Goal: Information Seeking & Learning: Check status

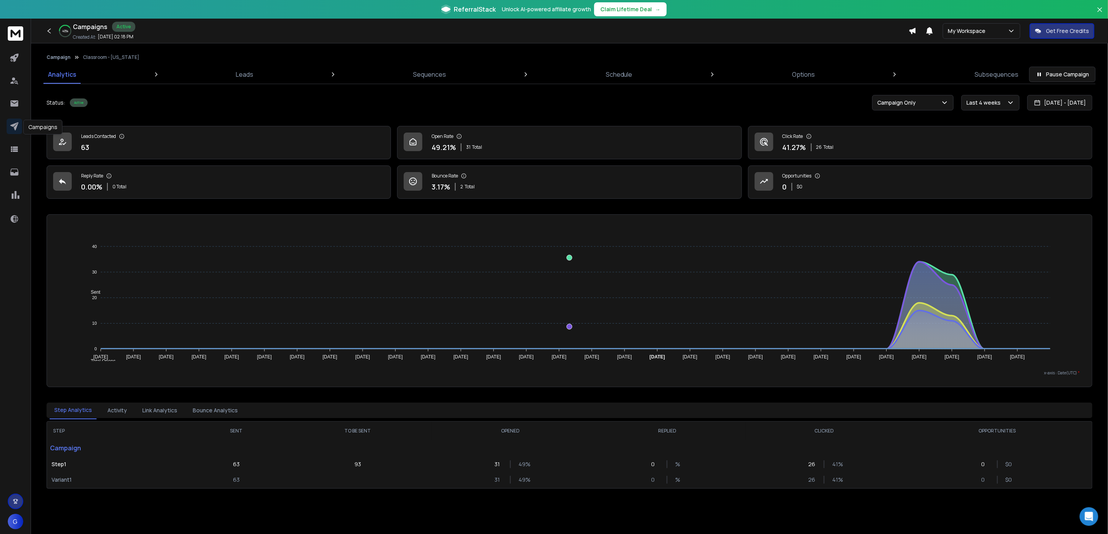
click at [11, 126] on icon at bounding box center [14, 127] width 8 height 8
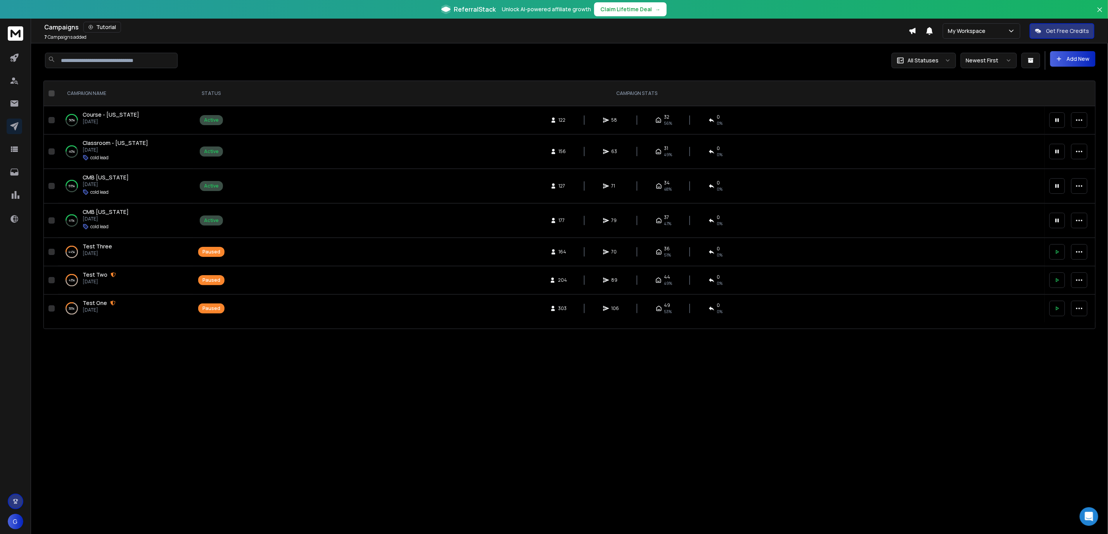
click at [110, 114] on span "Course - [US_STATE]" at bounding box center [111, 114] width 57 height 7
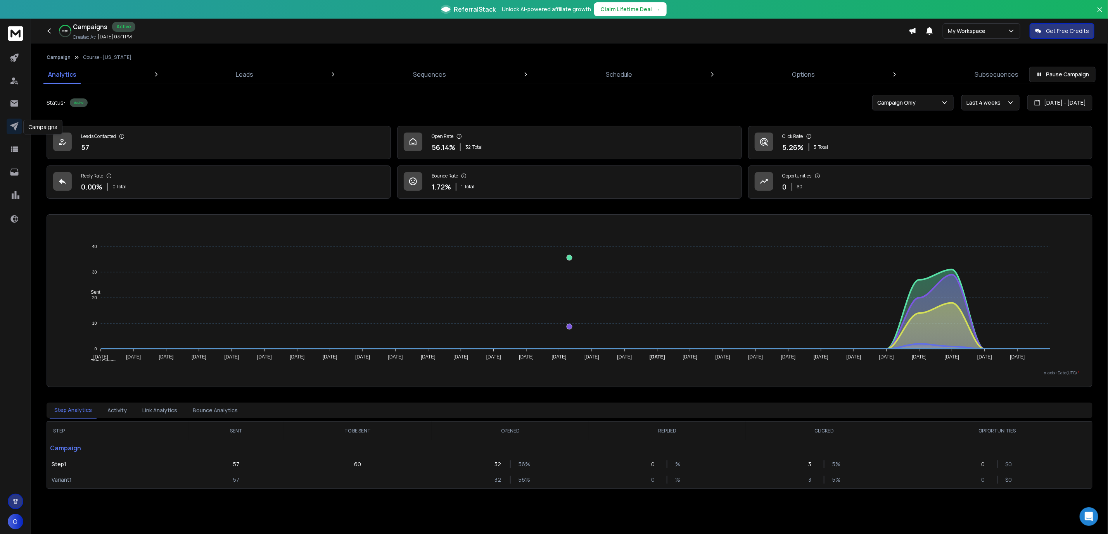
click at [9, 126] on link at bounding box center [15, 127] width 16 height 16
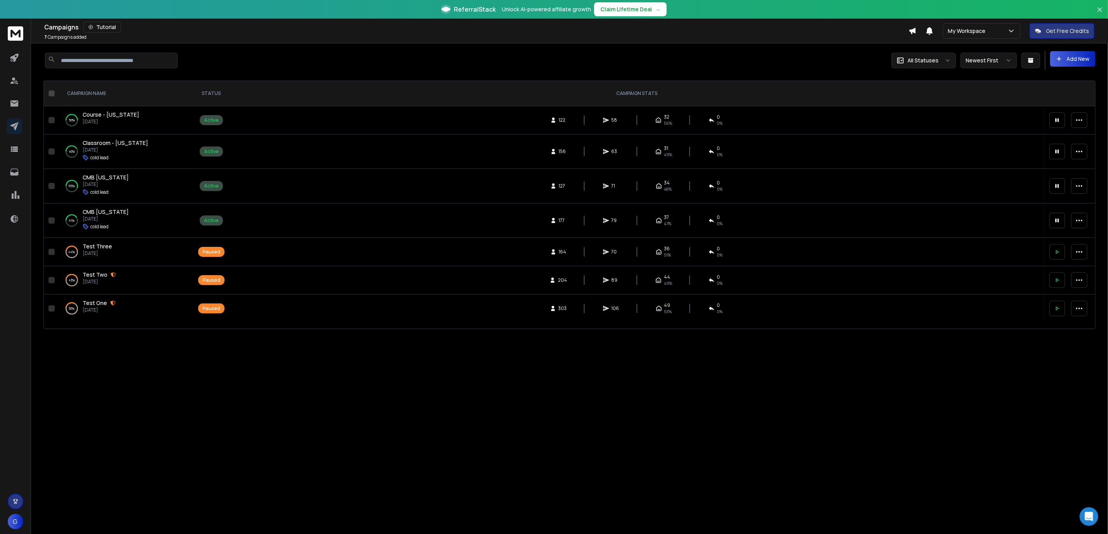
click at [128, 143] on span "Classroom - [US_STATE]" at bounding box center [116, 142] width 66 height 7
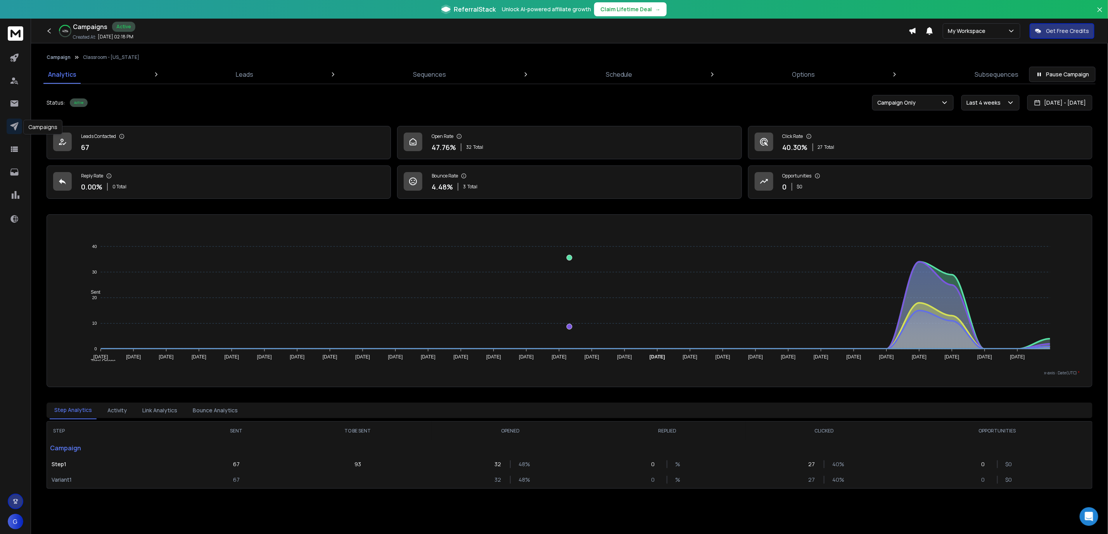
click at [13, 128] on icon at bounding box center [14, 126] width 9 height 9
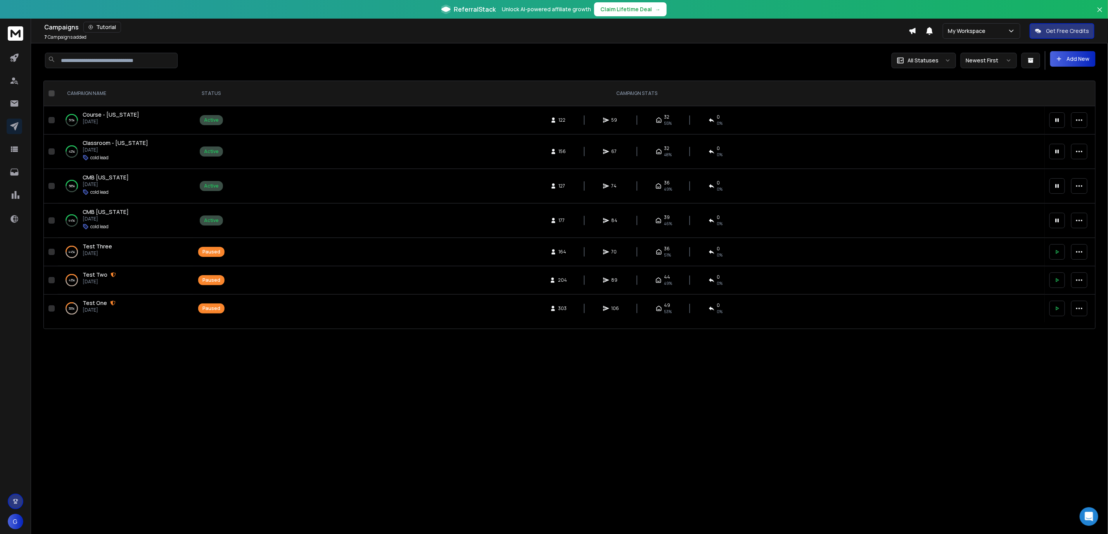
click at [119, 219] on p "[DATE]" at bounding box center [106, 219] width 46 height 6
